Goal: Task Accomplishment & Management: Use online tool/utility

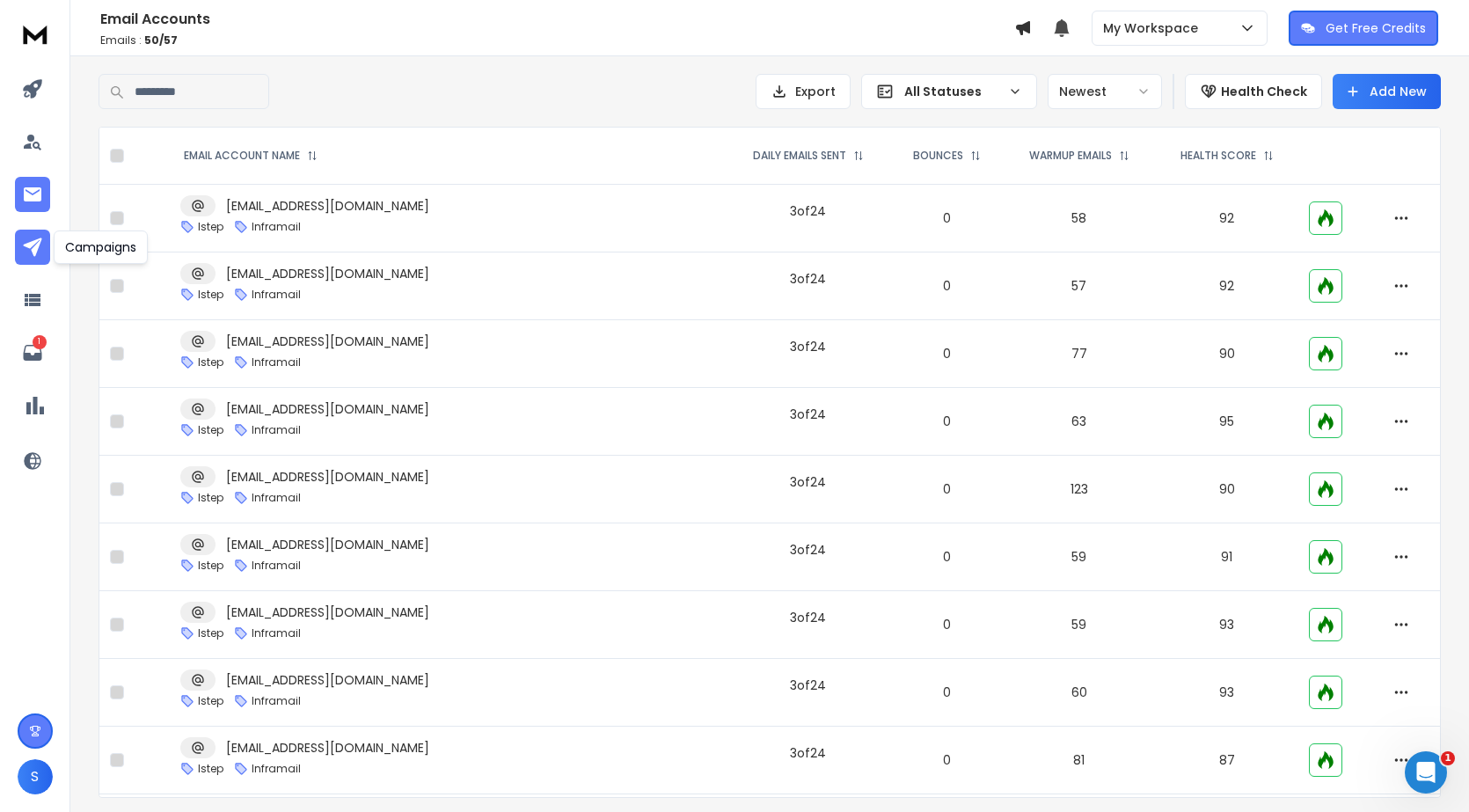
click at [31, 251] on icon at bounding box center [31, 246] width 18 height 18
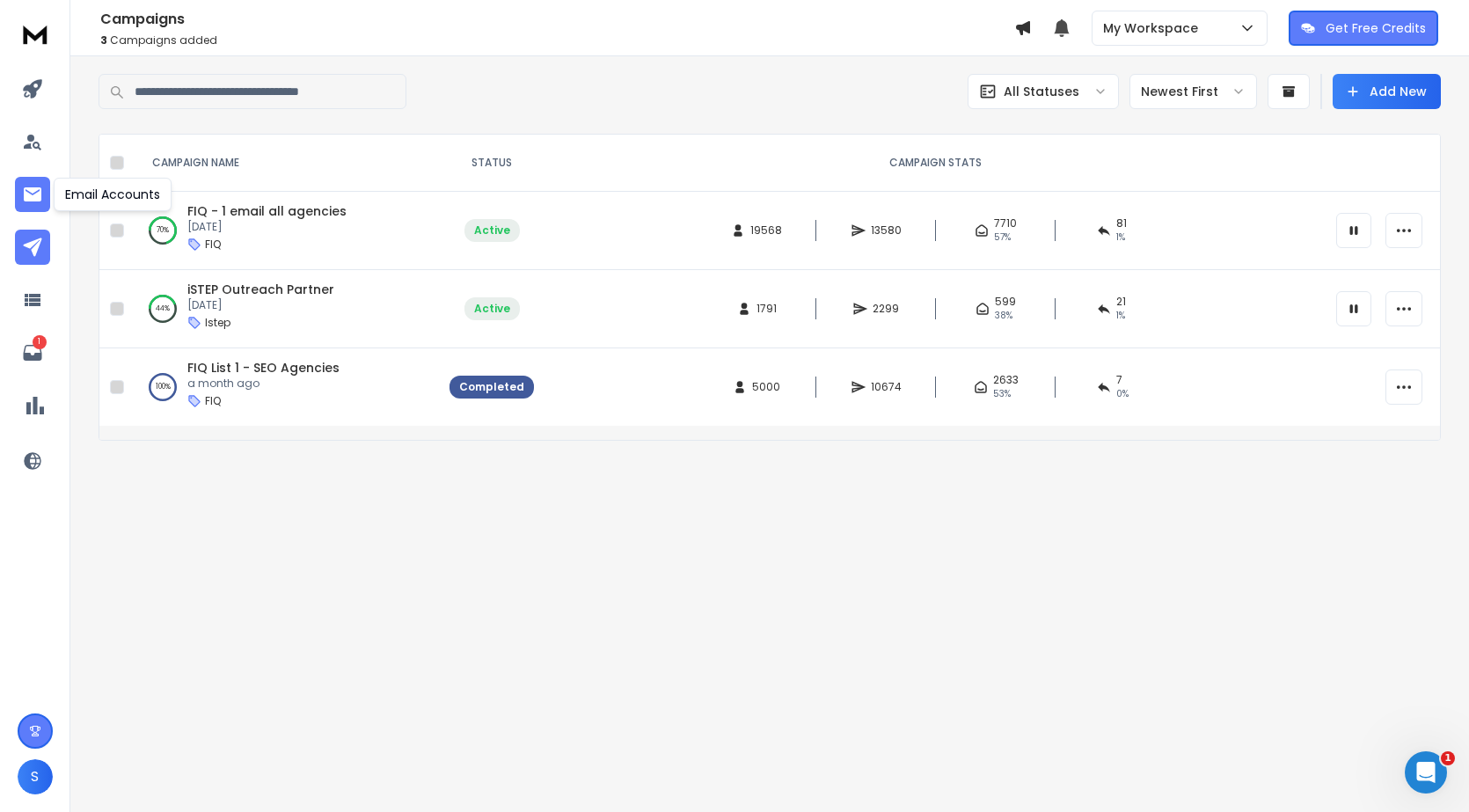
click at [31, 195] on icon at bounding box center [32, 194] width 18 height 14
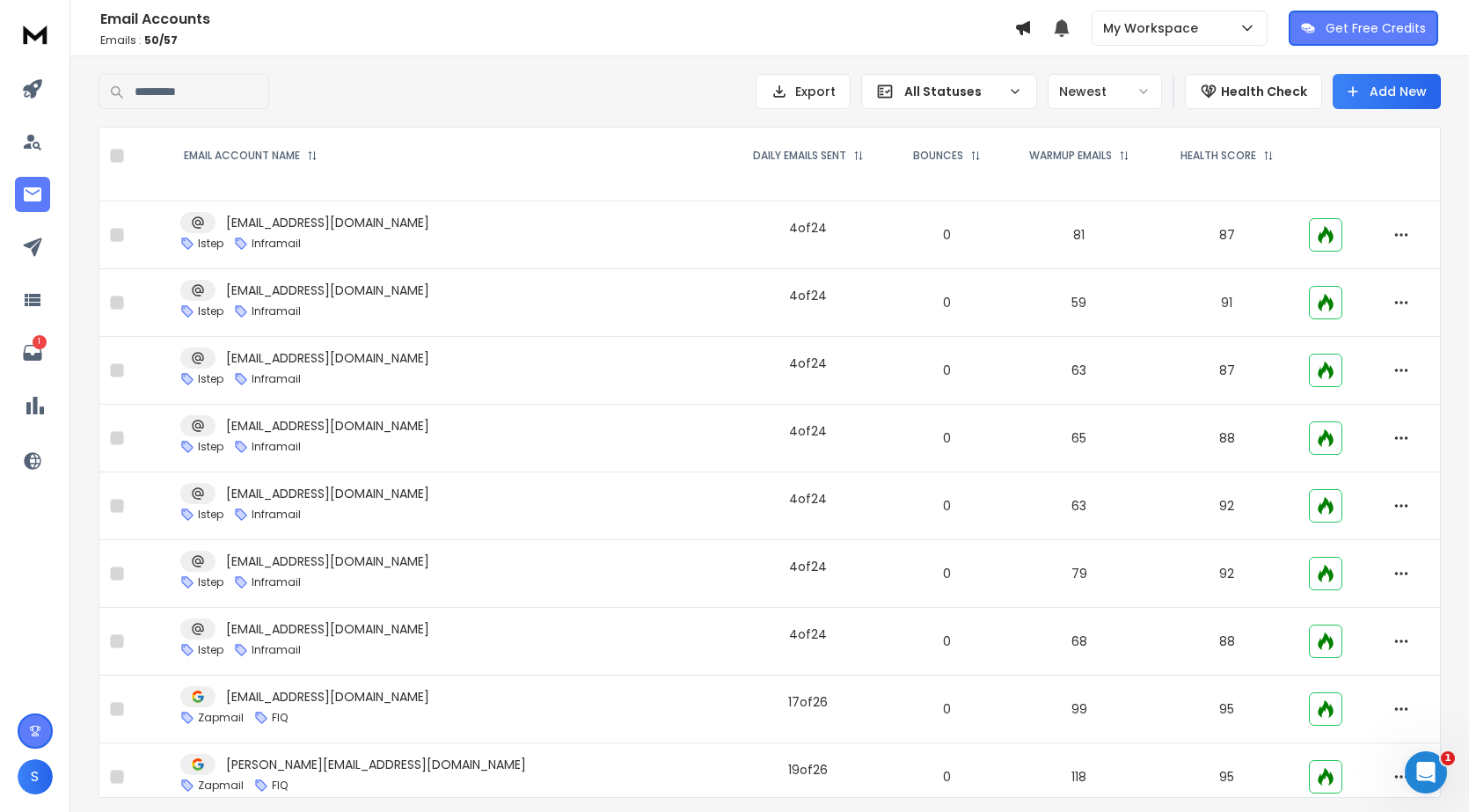
scroll to position [242, 0]
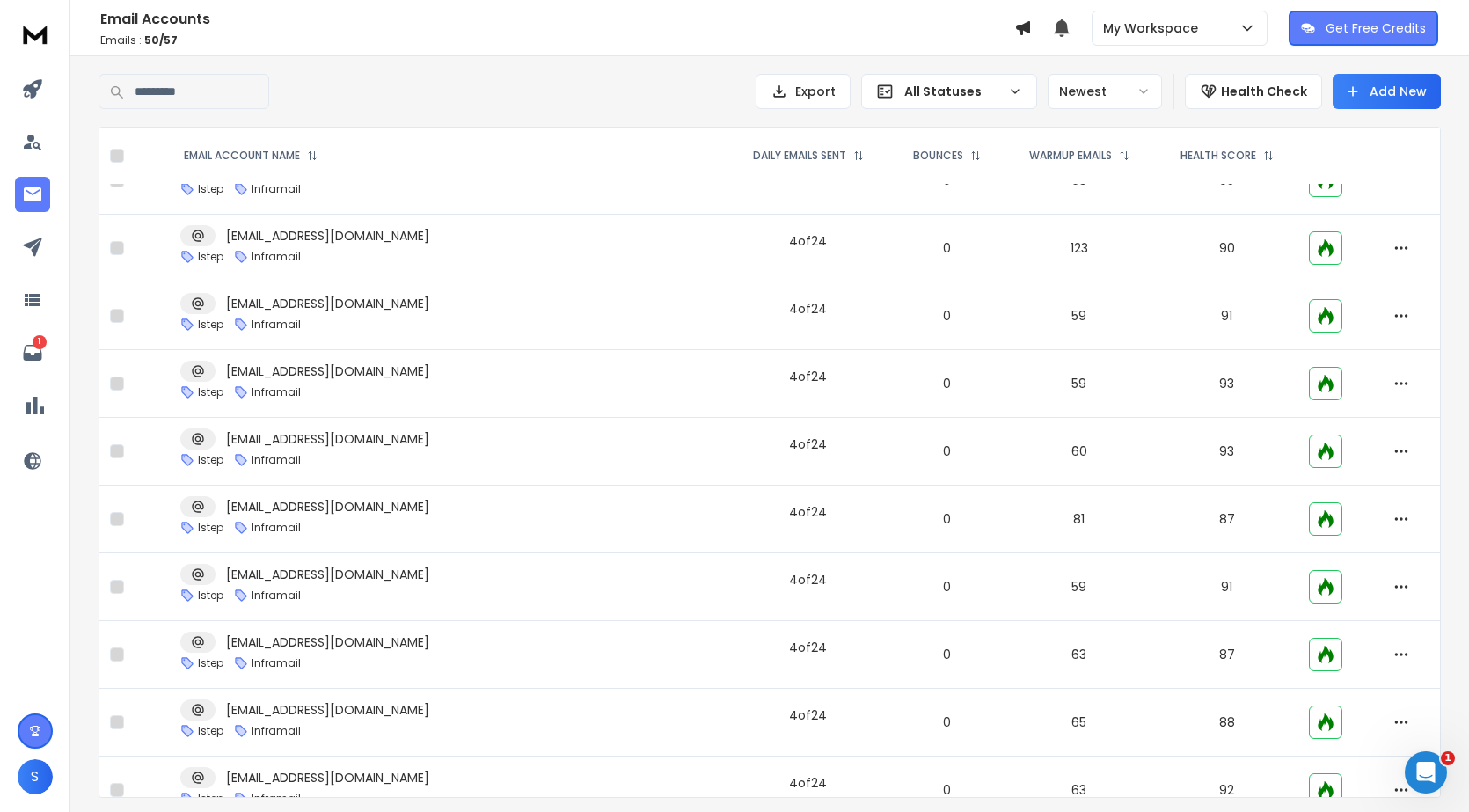
click at [1264, 156] on icon at bounding box center [1268, 155] width 10 height 10
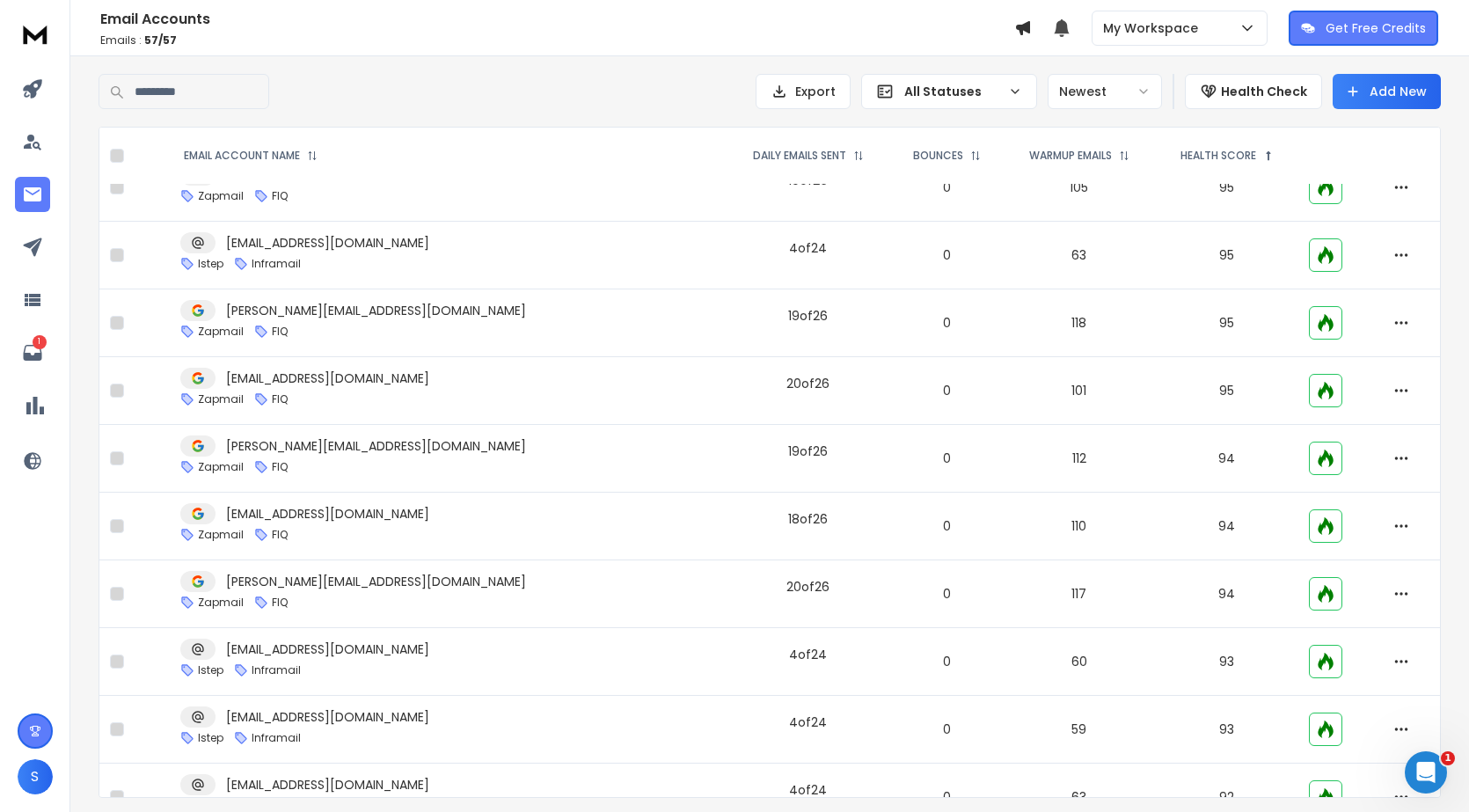
scroll to position [0, 0]
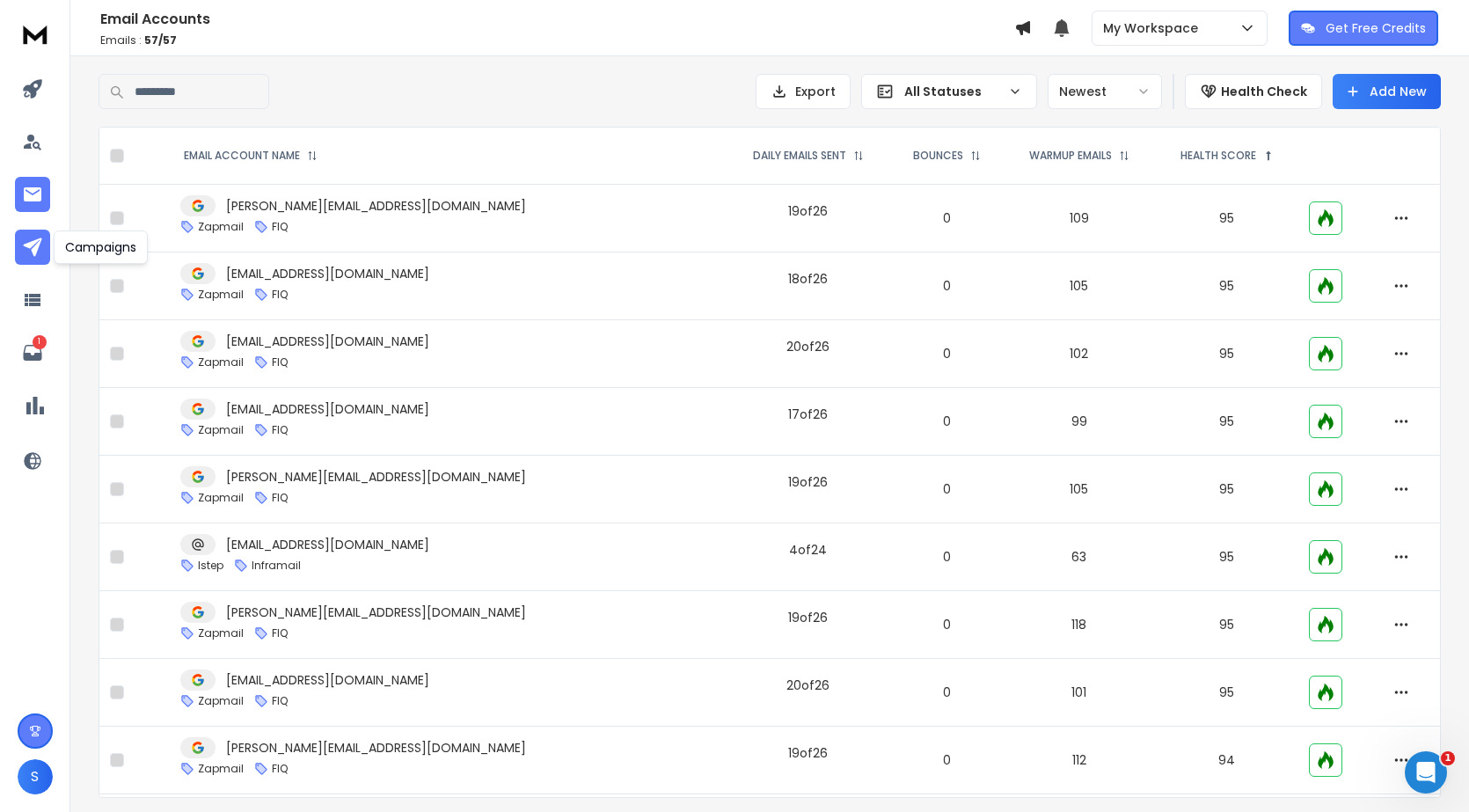
click at [37, 244] on icon at bounding box center [31, 246] width 18 height 18
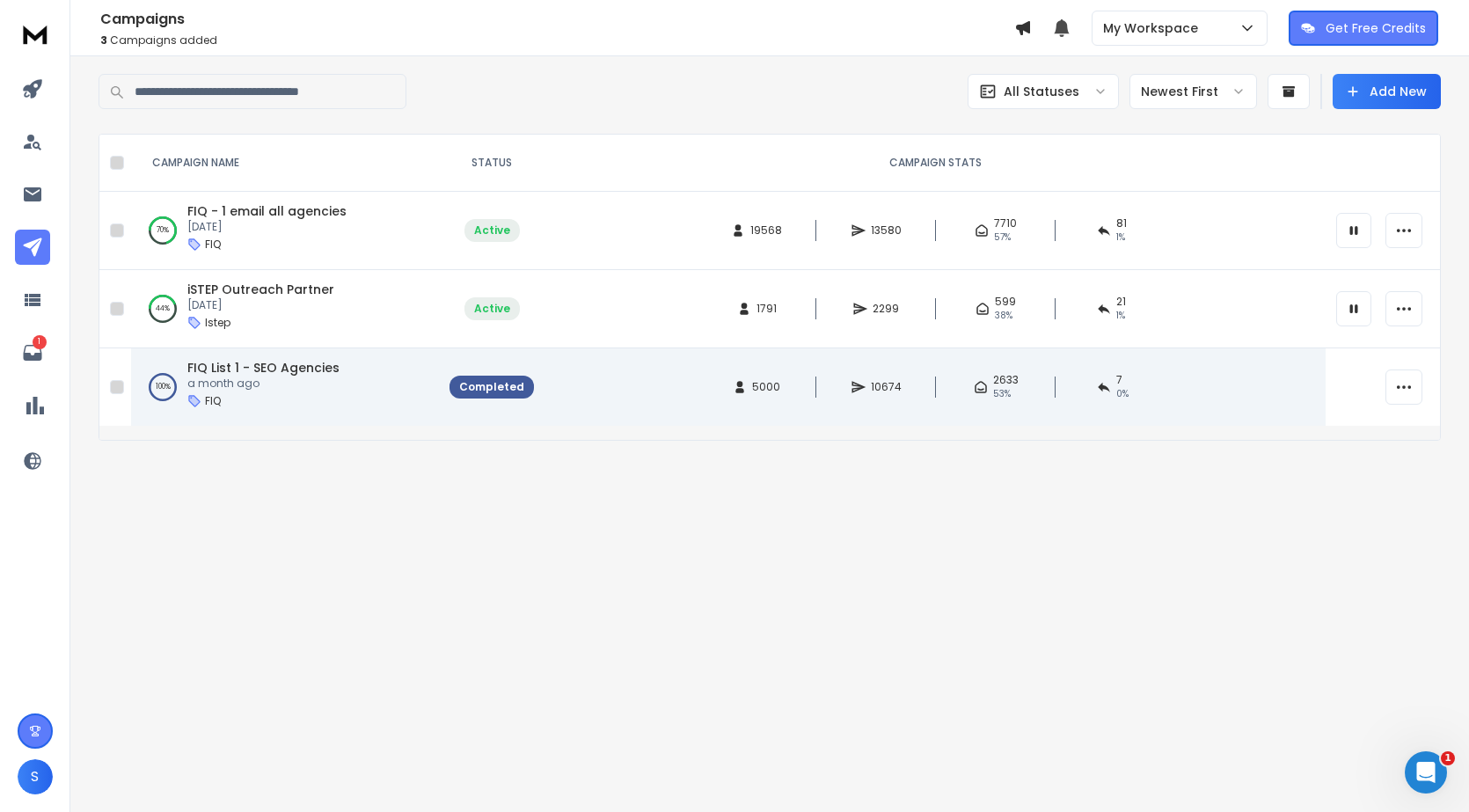
click at [1396, 386] on icon "button" at bounding box center [1404, 387] width 18 height 18
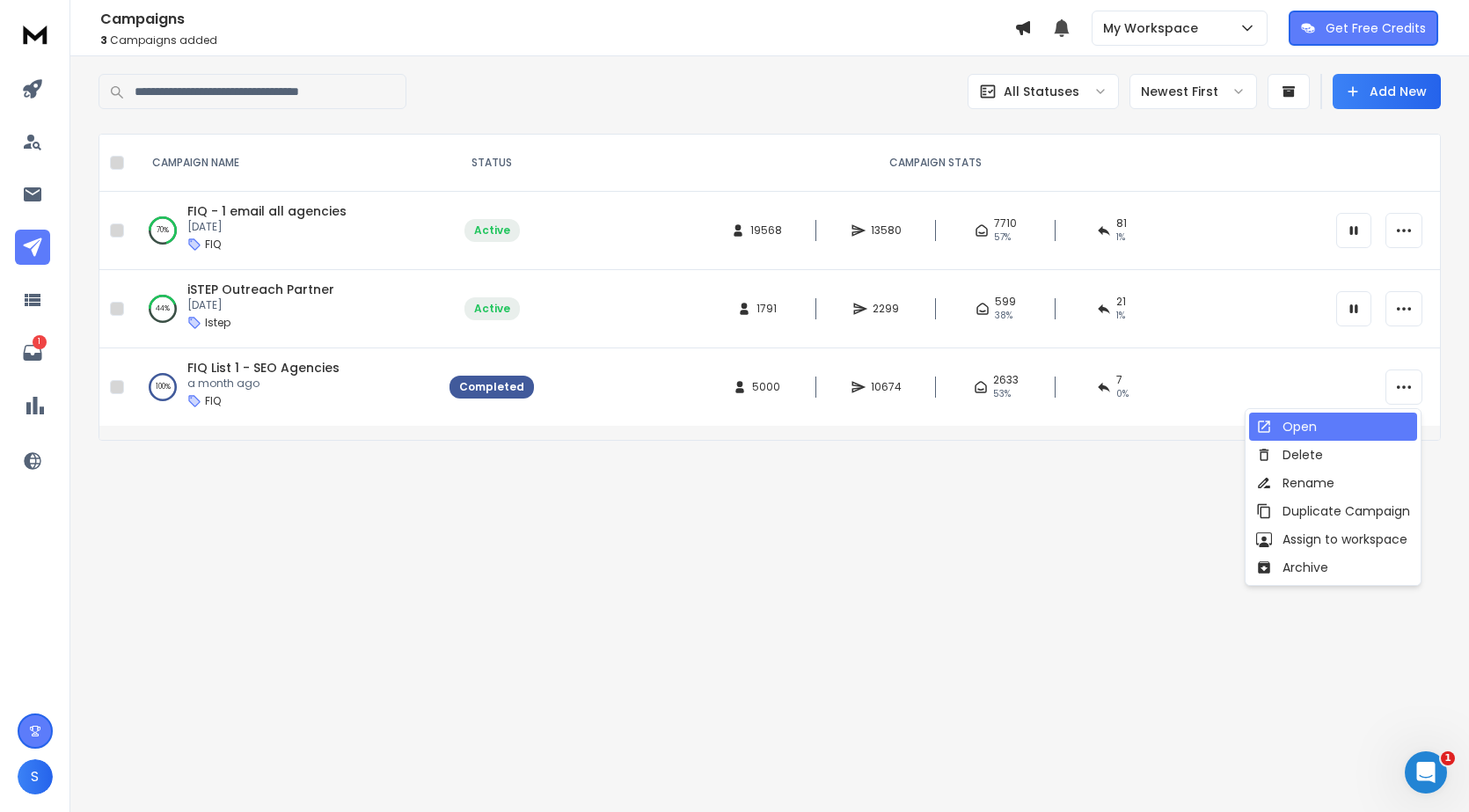
click at [803, 497] on div "Your warmest leads are on your site – Turn visits into conversations Reach Out …" at bounding box center [734, 406] width 1469 height 812
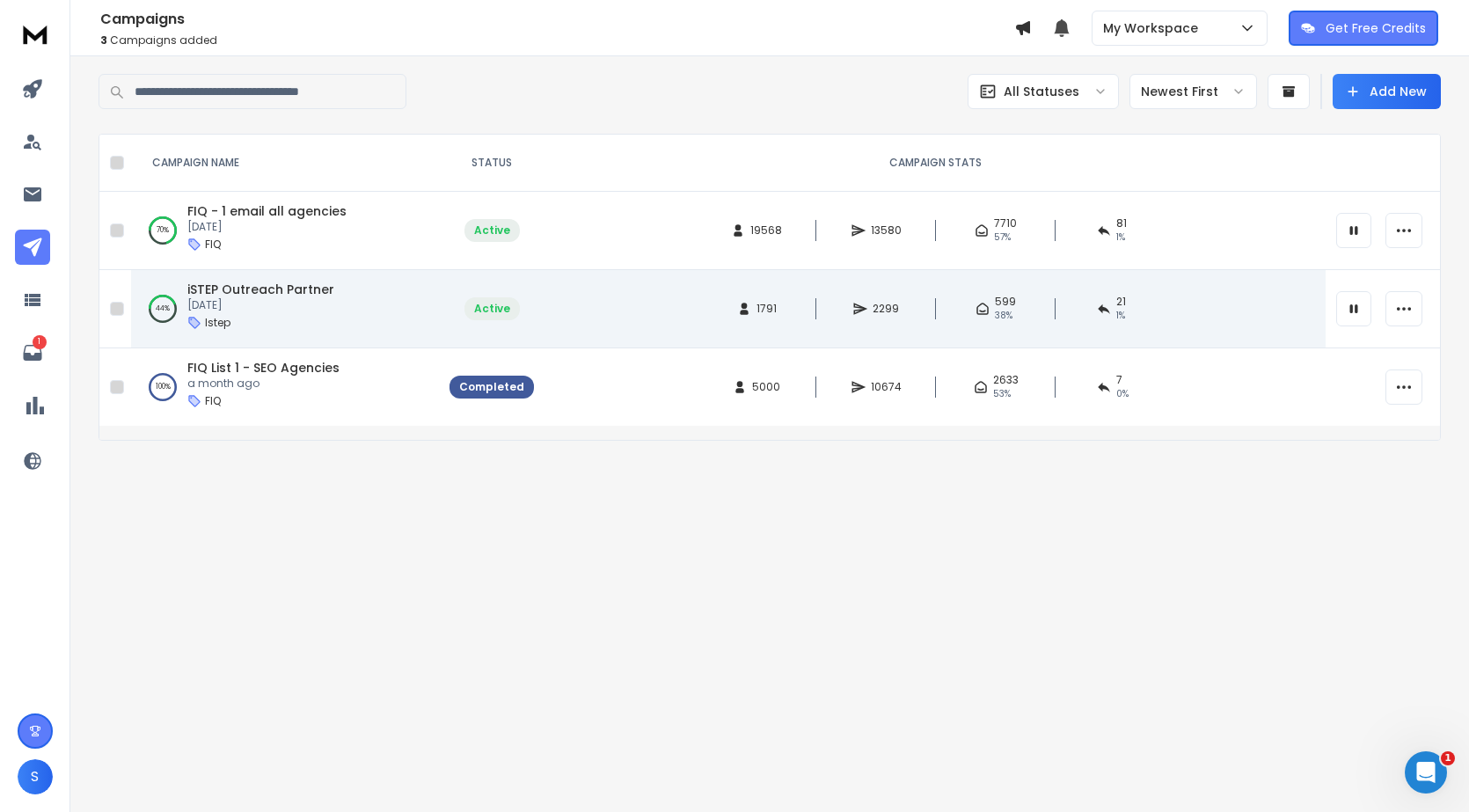
click at [262, 289] on span "iSTEP Outreach Partner" at bounding box center [261, 289] width 147 height 18
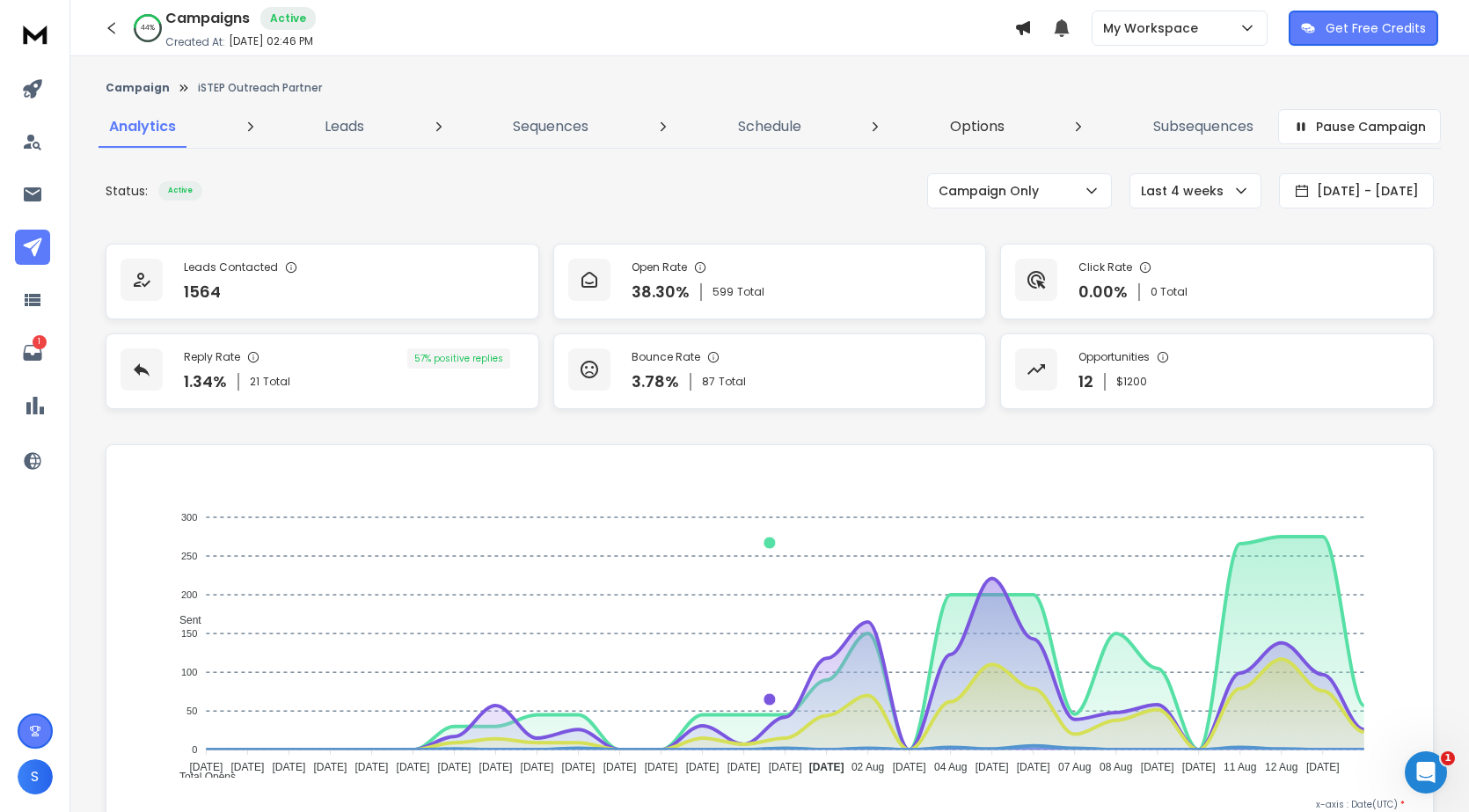
click at [978, 124] on p "Options" at bounding box center [976, 126] width 54 height 21
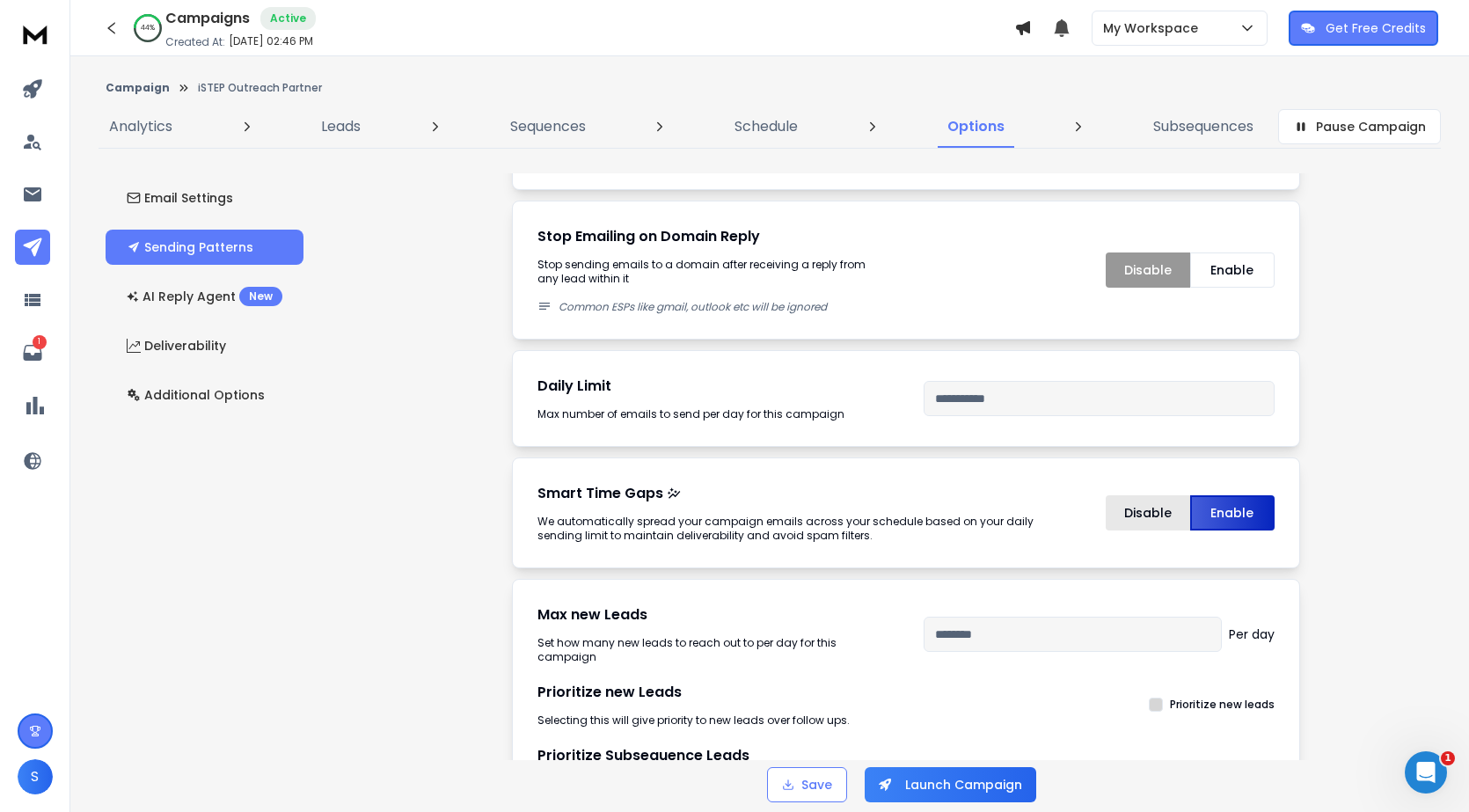
scroll to position [681, 0]
drag, startPoint x: 966, startPoint y: 402, endPoint x: 930, endPoint y: 401, distance: 36.0
click at [930, 401] on input "***" at bounding box center [1099, 400] width 351 height 35
type input "***"
drag, startPoint x: 975, startPoint y: 636, endPoint x: 924, endPoint y: 635, distance: 51.0
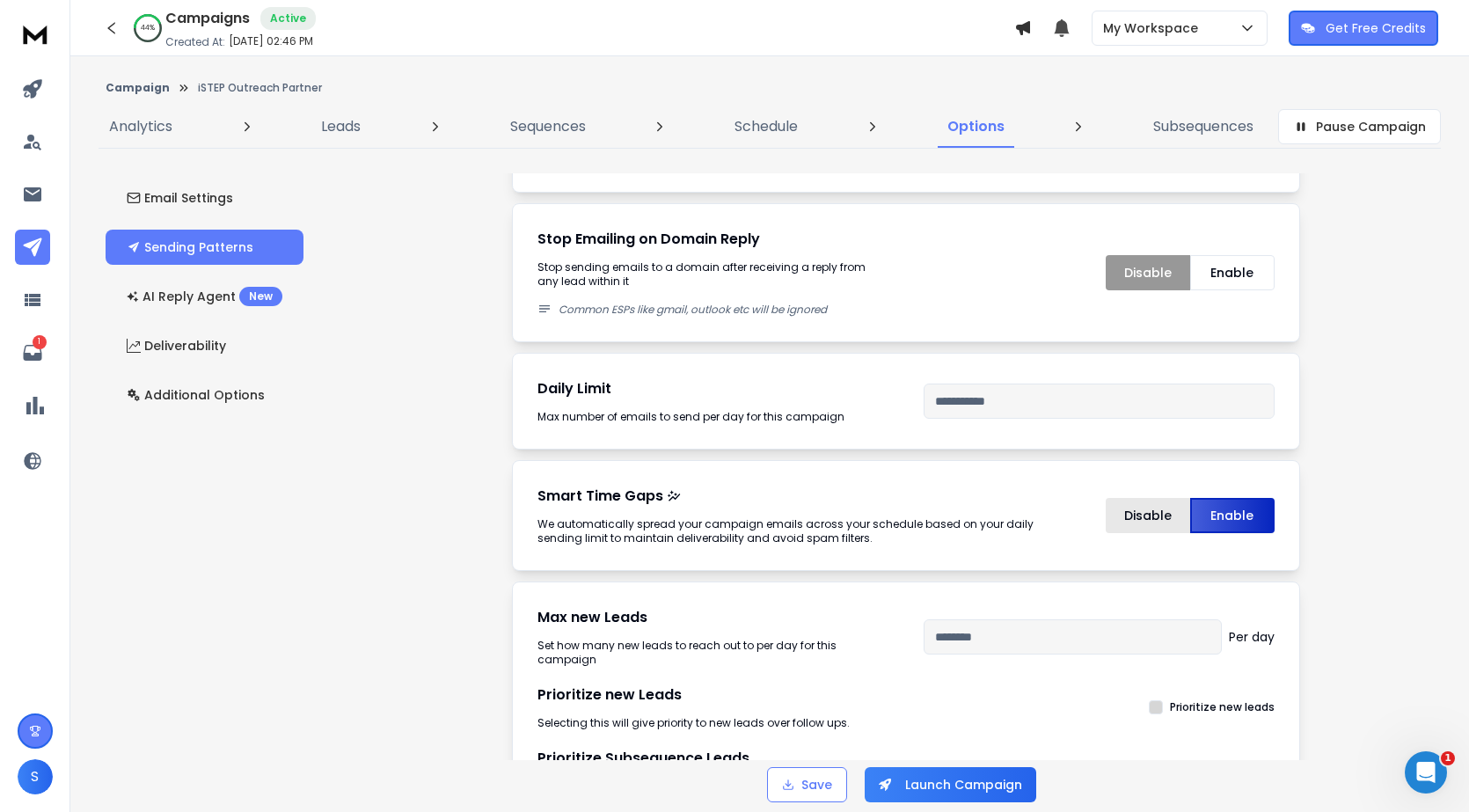
click at [924, 635] on input "***" at bounding box center [1073, 636] width 299 height 35
type input "***"
click at [443, 568] on div "Email Accounts Accounts to Use Select one or more accounts to send emails from …" at bounding box center [917, 466] width 1170 height 587
click at [932, 787] on button "Launch Campaign" at bounding box center [951, 784] width 171 height 35
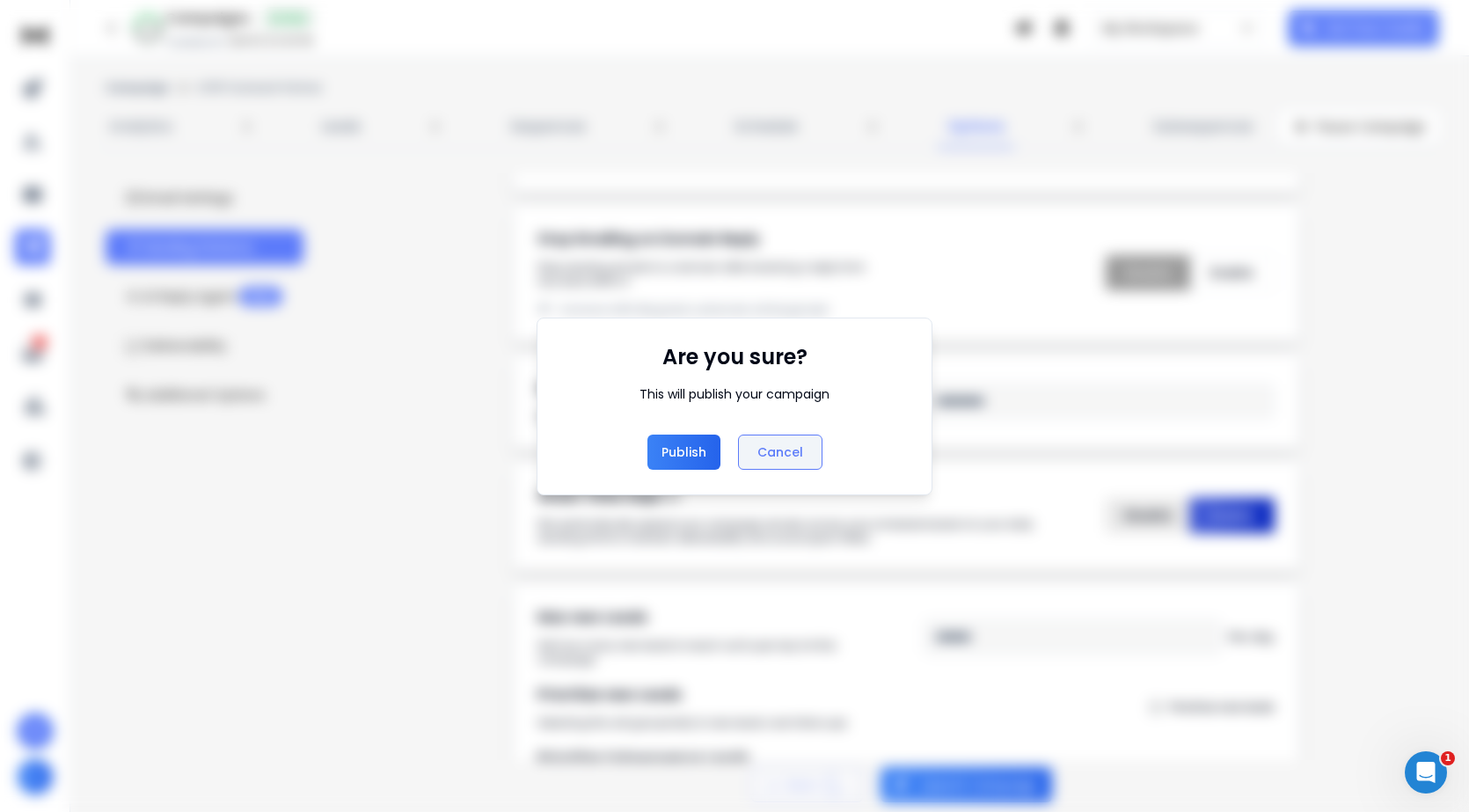
click at [680, 451] on button "Publish" at bounding box center [684, 452] width 73 height 35
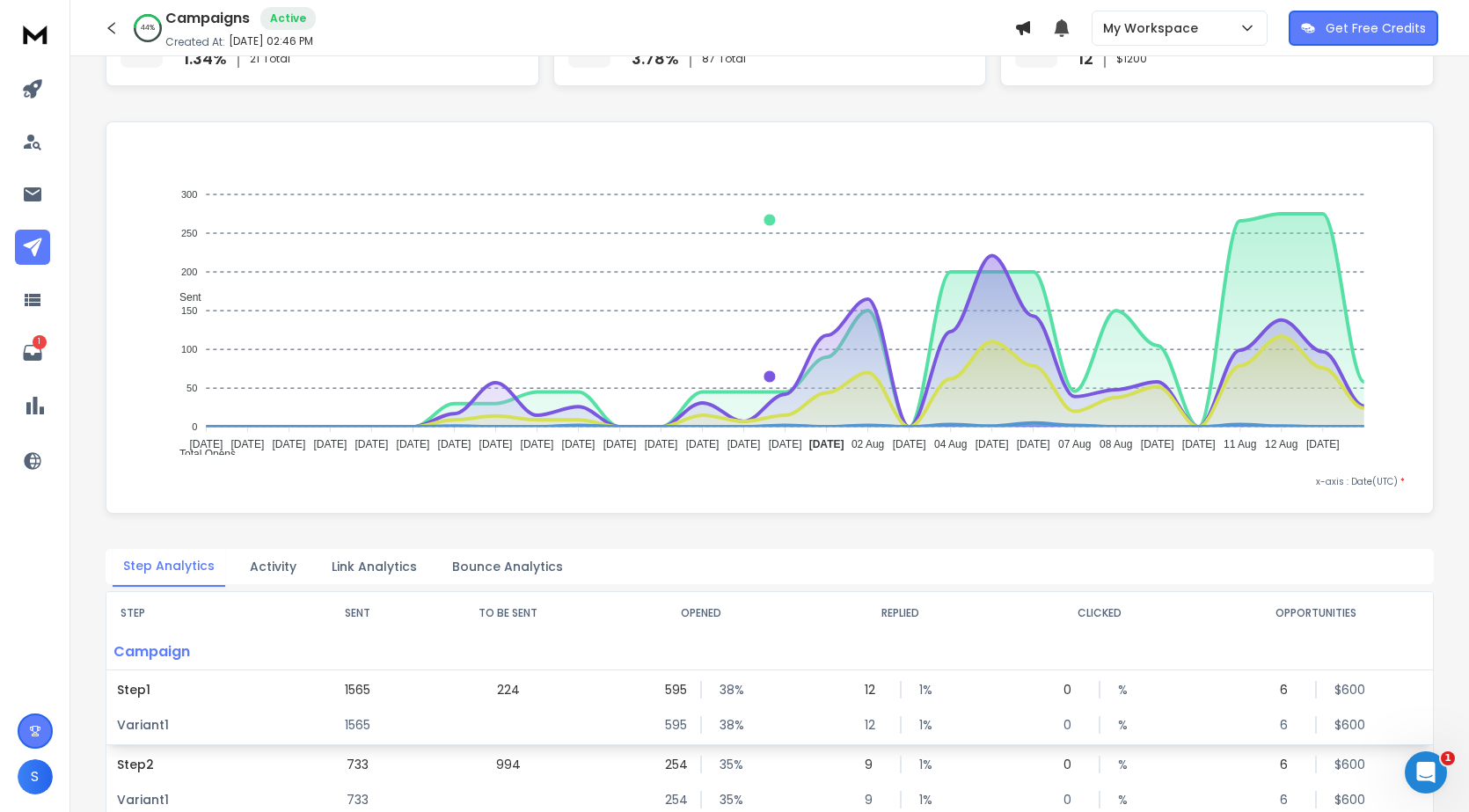
scroll to position [362, 0]
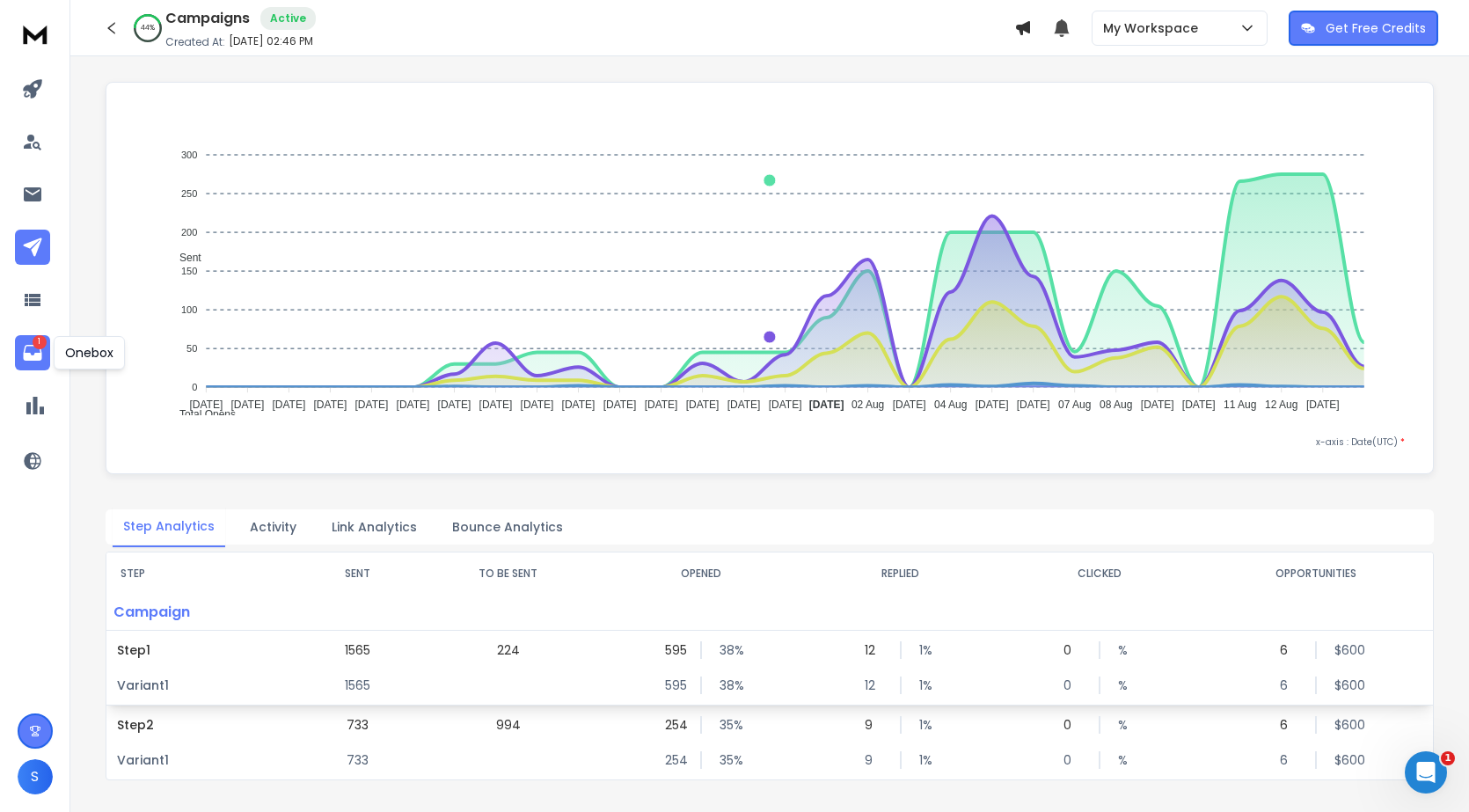
click at [37, 347] on p "1" at bounding box center [39, 342] width 14 height 14
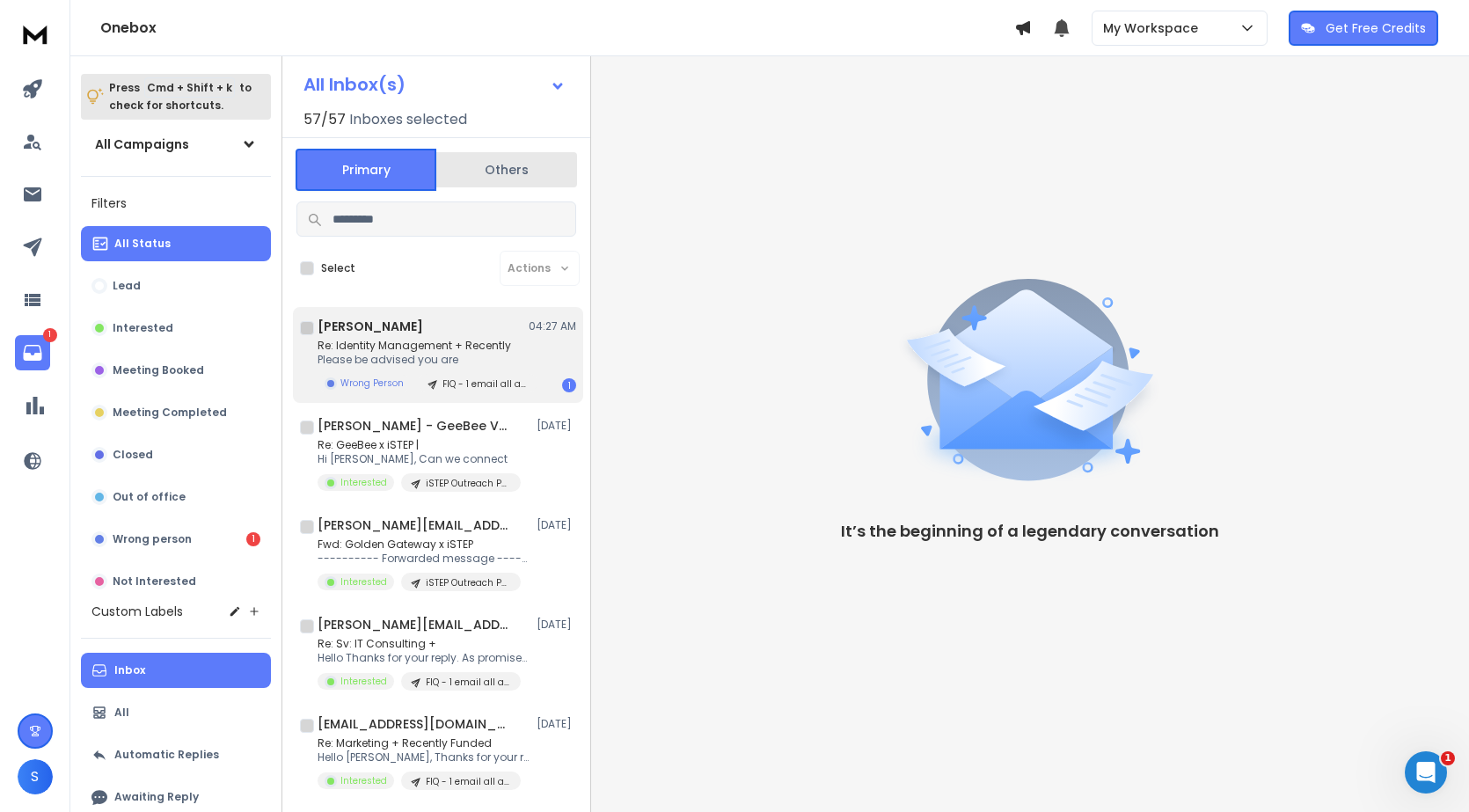
click at [451, 321] on div "[PERSON_NAME] 04:27 AM" at bounding box center [447, 326] width 259 height 18
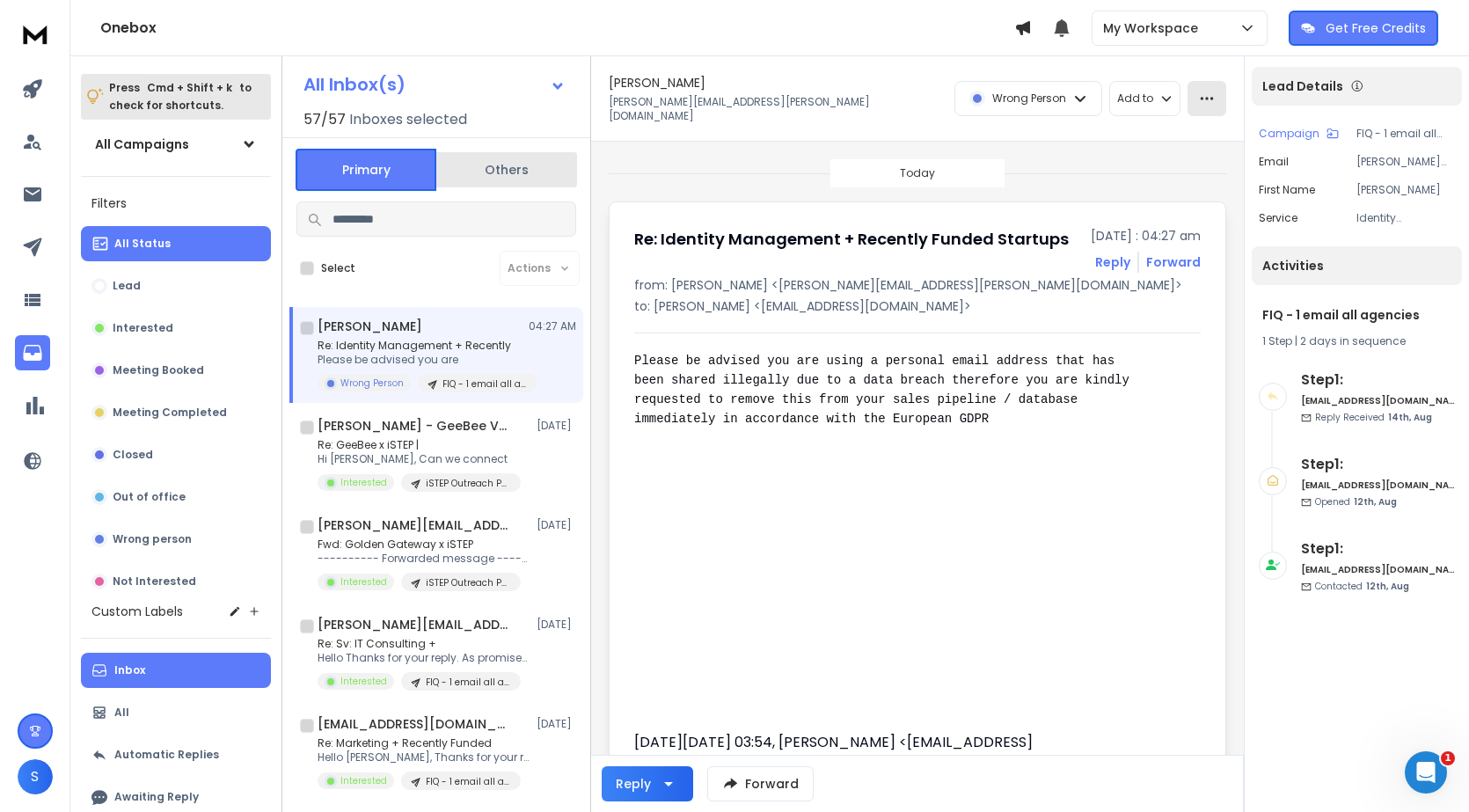
click at [1213, 92] on icon "button" at bounding box center [1207, 98] width 16 height 16
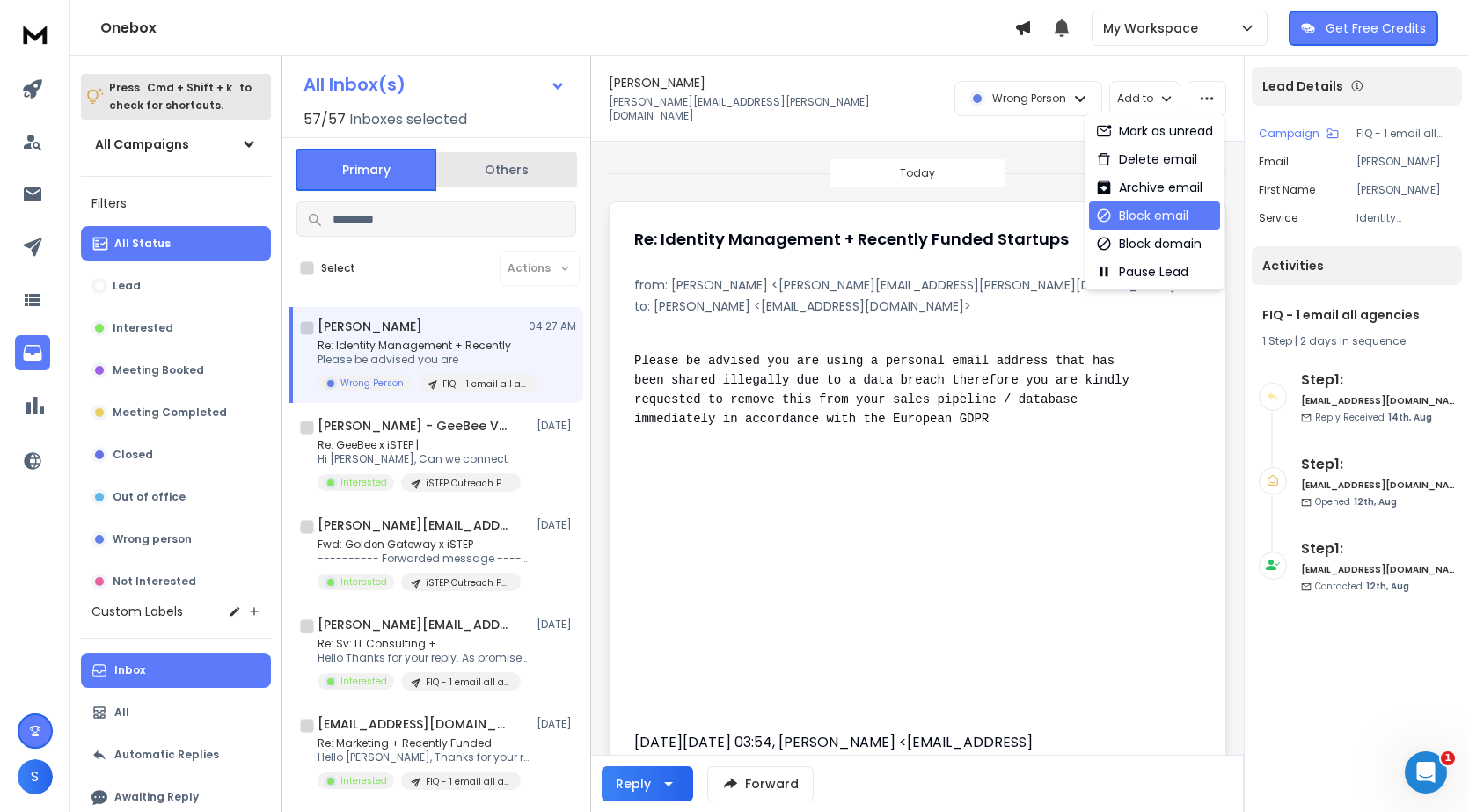
click at [1149, 215] on div "Block email" at bounding box center [1142, 215] width 92 height 18
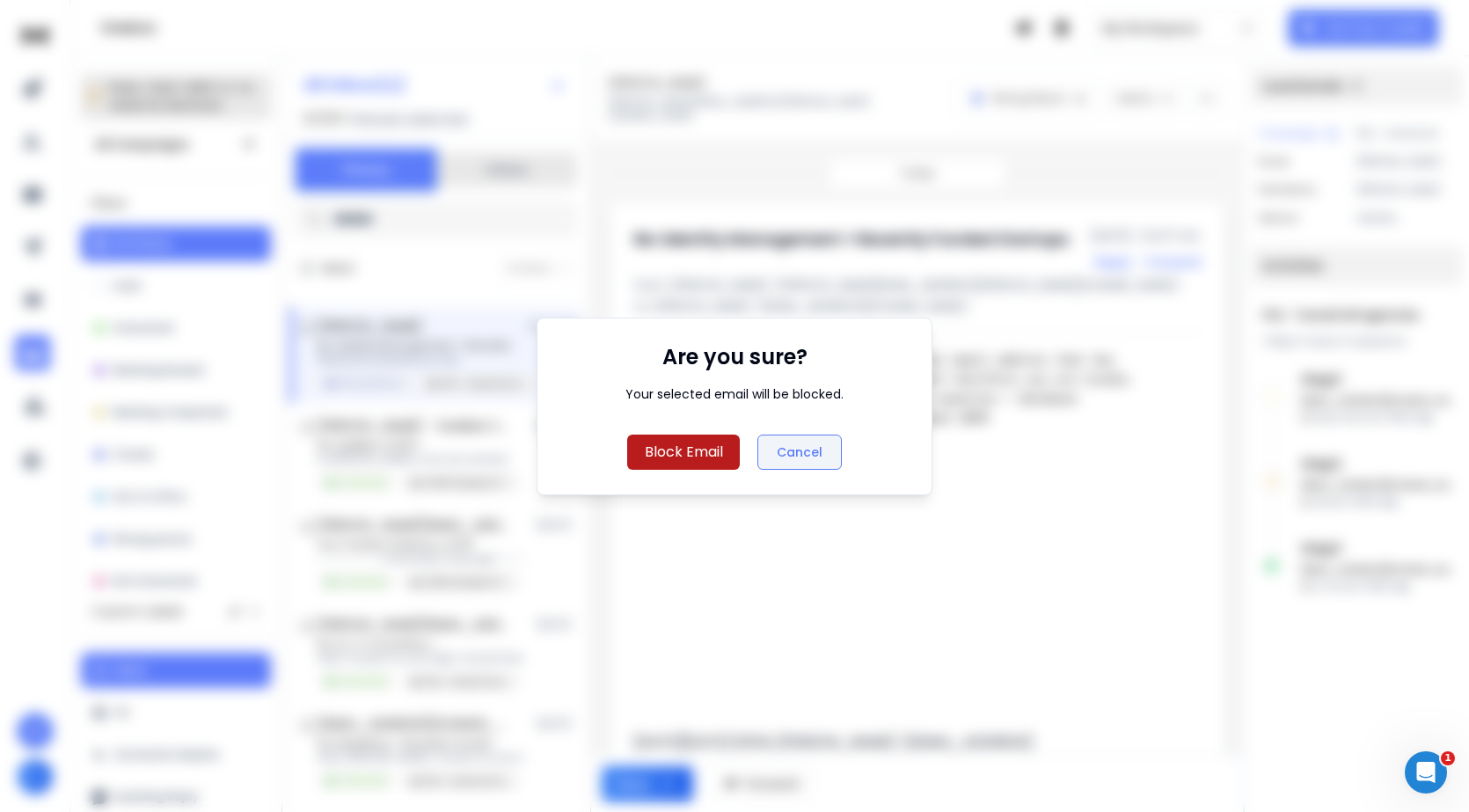
click at [719, 454] on button "Block Email" at bounding box center [684, 452] width 112 height 35
